Goal: Navigation & Orientation: Find specific page/section

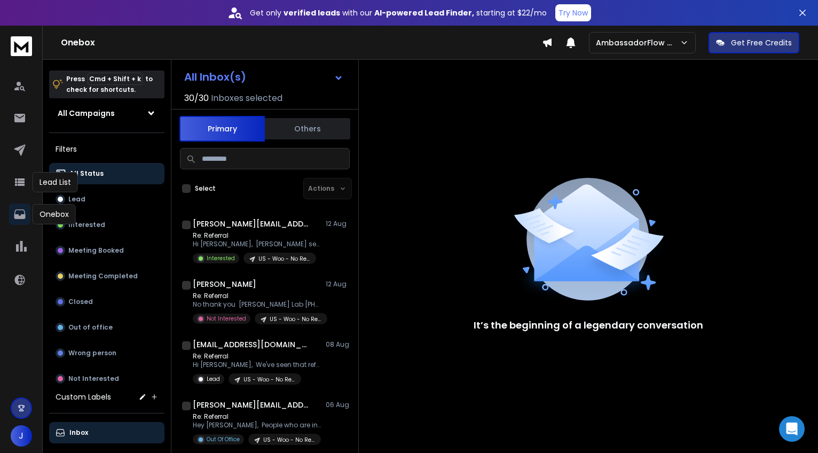
click at [25, 218] on icon at bounding box center [19, 214] width 13 height 13
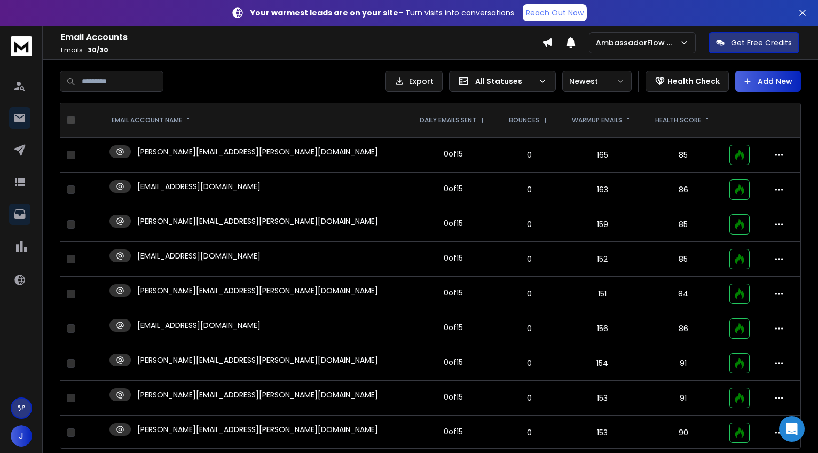
click at [28, 220] on link at bounding box center [19, 214] width 21 height 21
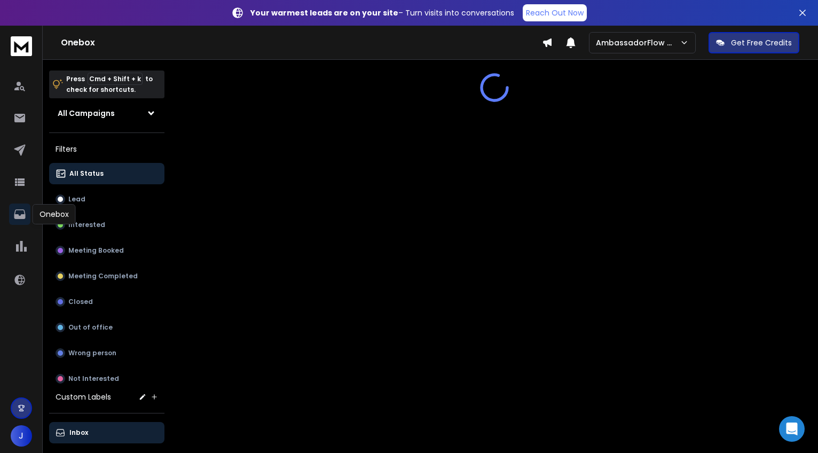
click at [21, 216] on icon at bounding box center [19, 214] width 11 height 10
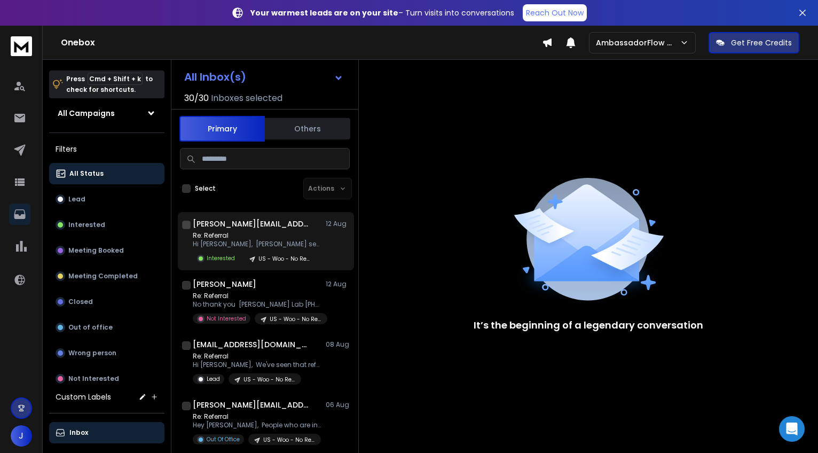
scroll to position [19, 0]
